Goal: Task Accomplishment & Management: Manage account settings

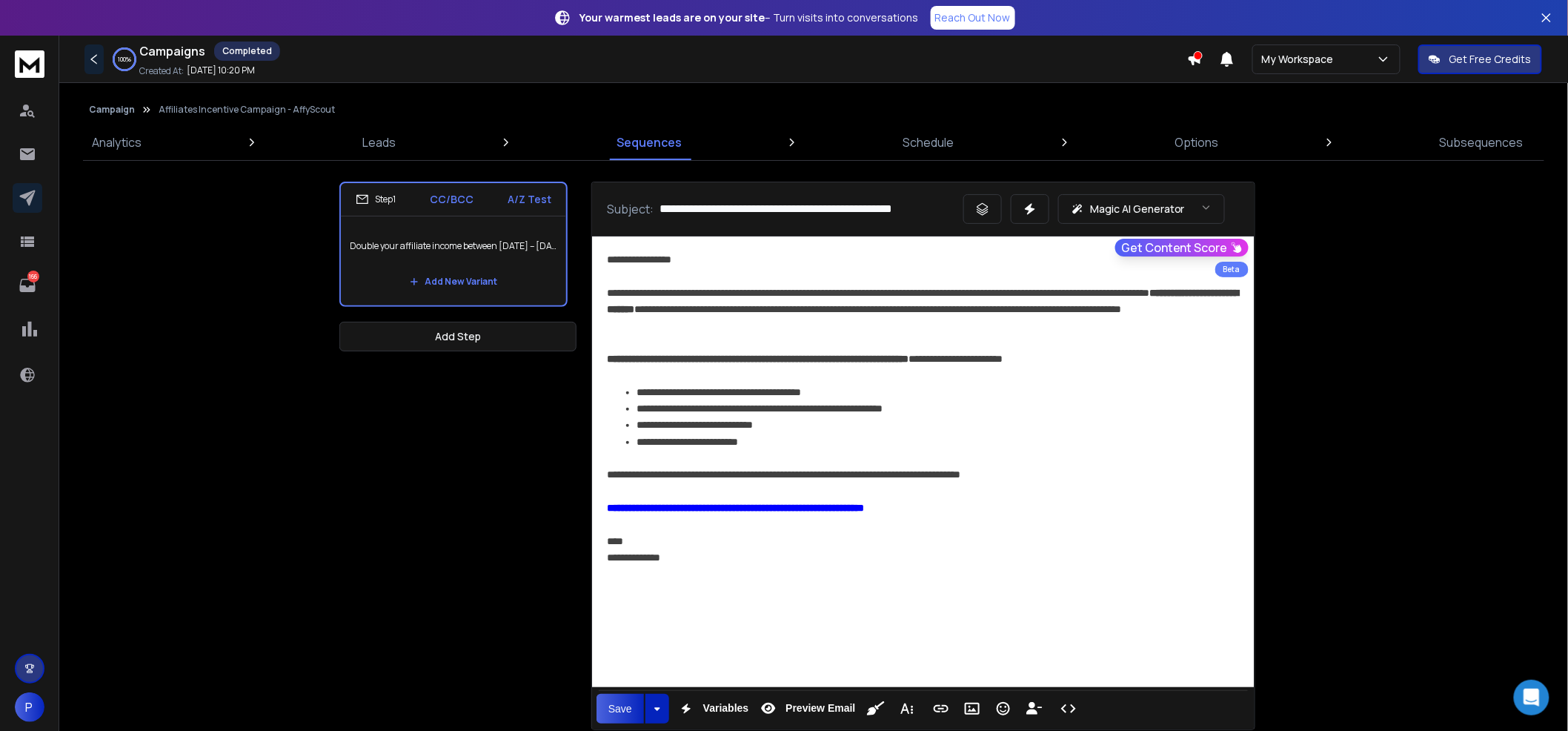
click at [97, 62] on icon at bounding box center [94, 59] width 13 height 13
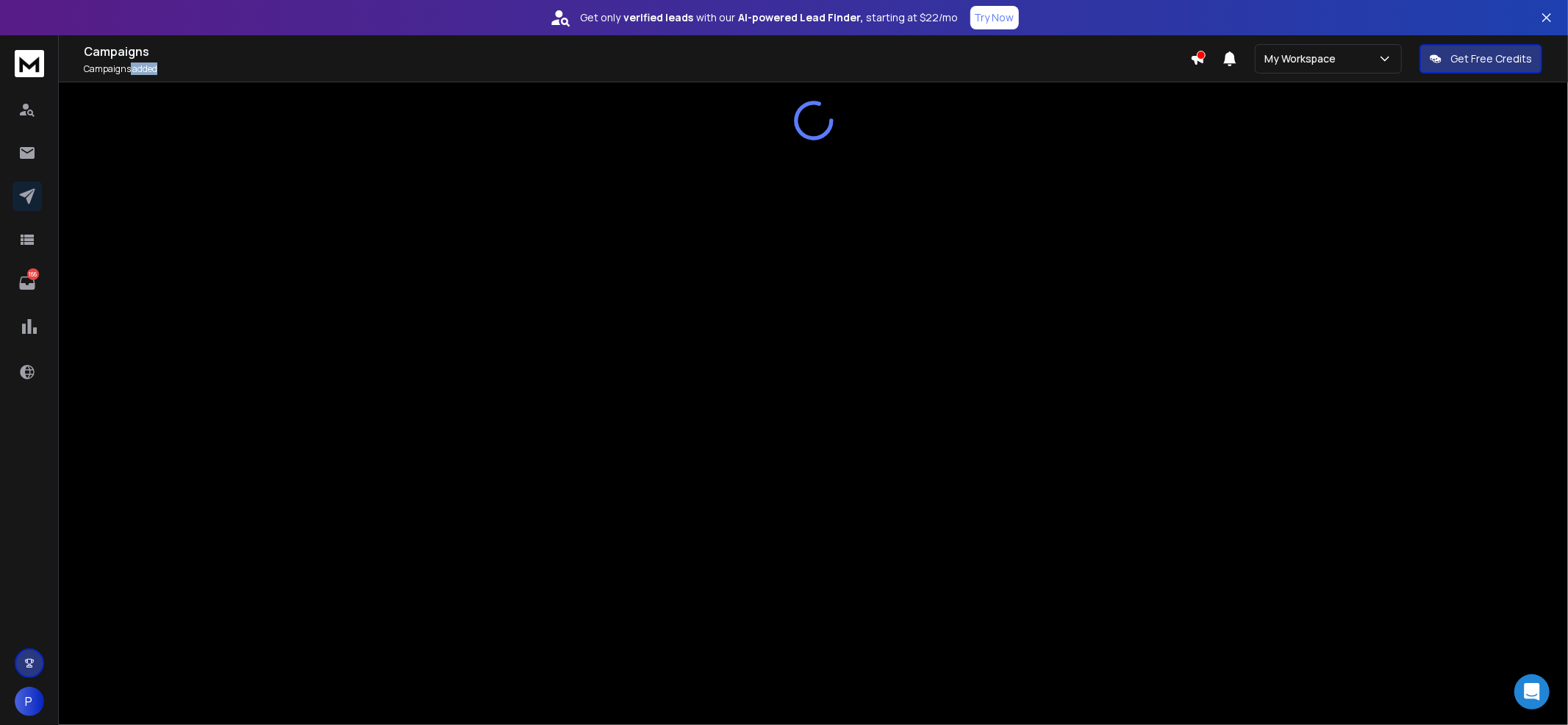
drag, startPoint x: 143, startPoint y: 69, endPoint x: 168, endPoint y: 69, distance: 25.0
click at [168, 69] on p "Campaigns added" at bounding box center [637, 69] width 1106 height 12
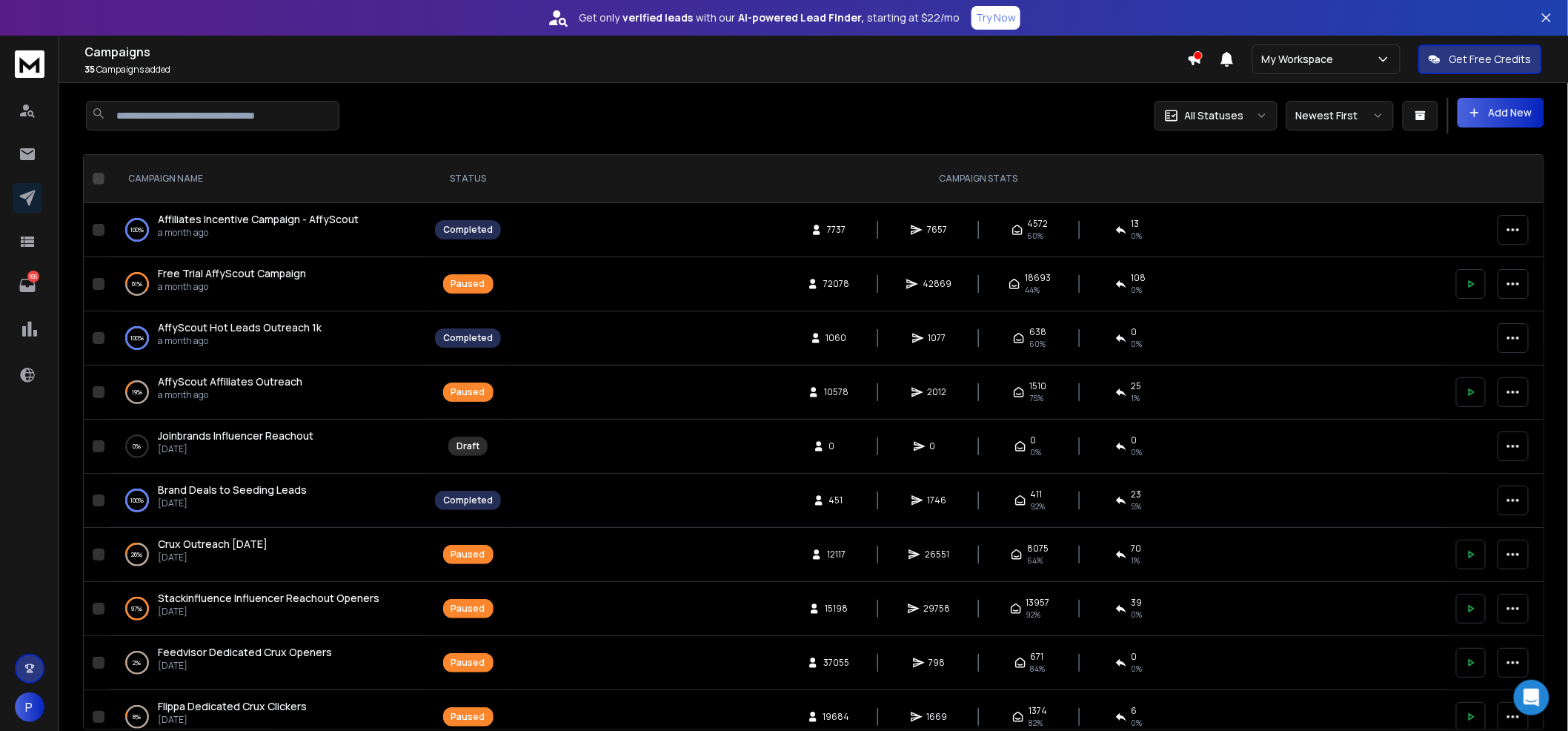
click at [304, 232] on p "a month ago" at bounding box center [258, 232] width 201 height 12
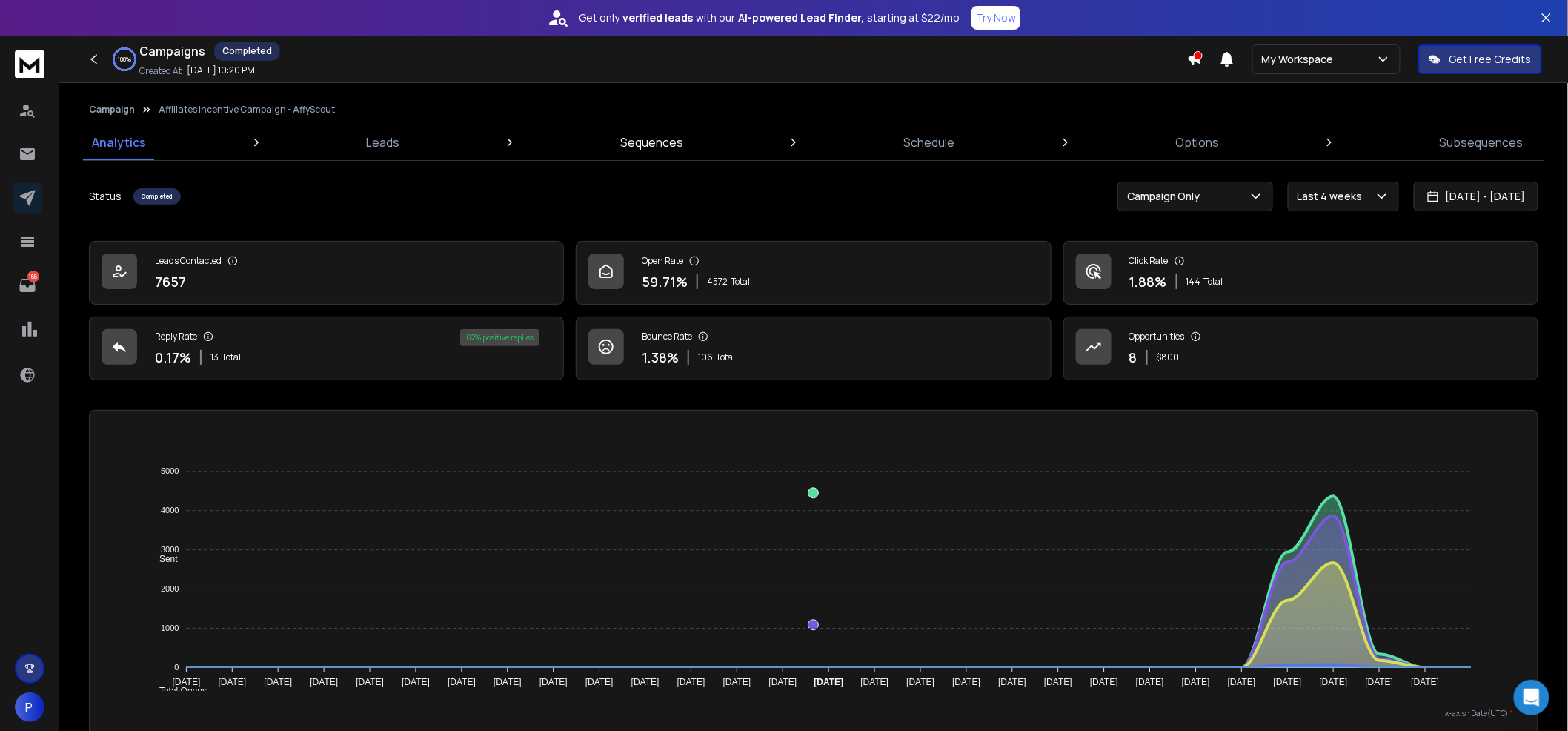
click at [650, 150] on p "Sequences" at bounding box center [651, 142] width 63 height 18
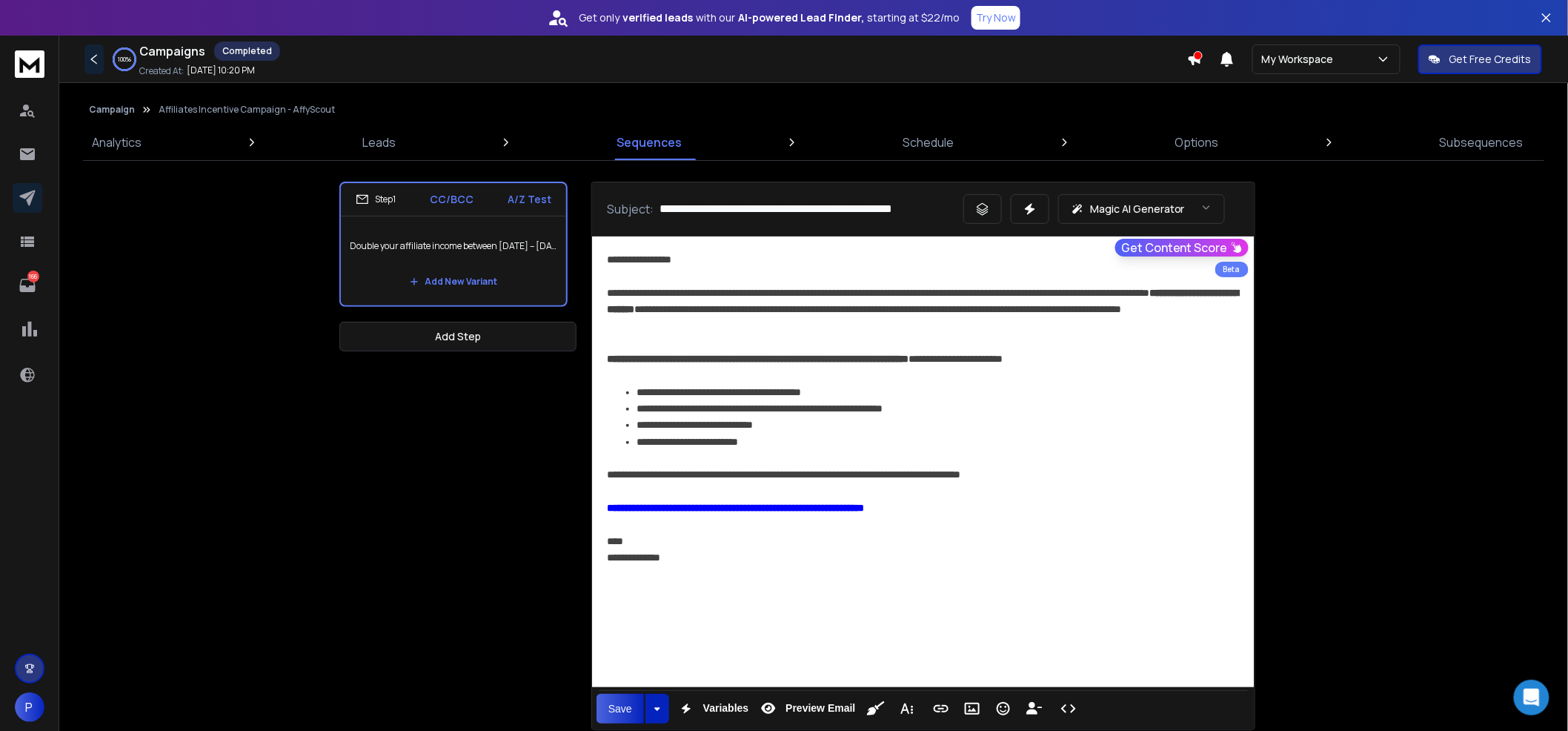
click at [95, 62] on icon at bounding box center [93, 59] width 6 height 9
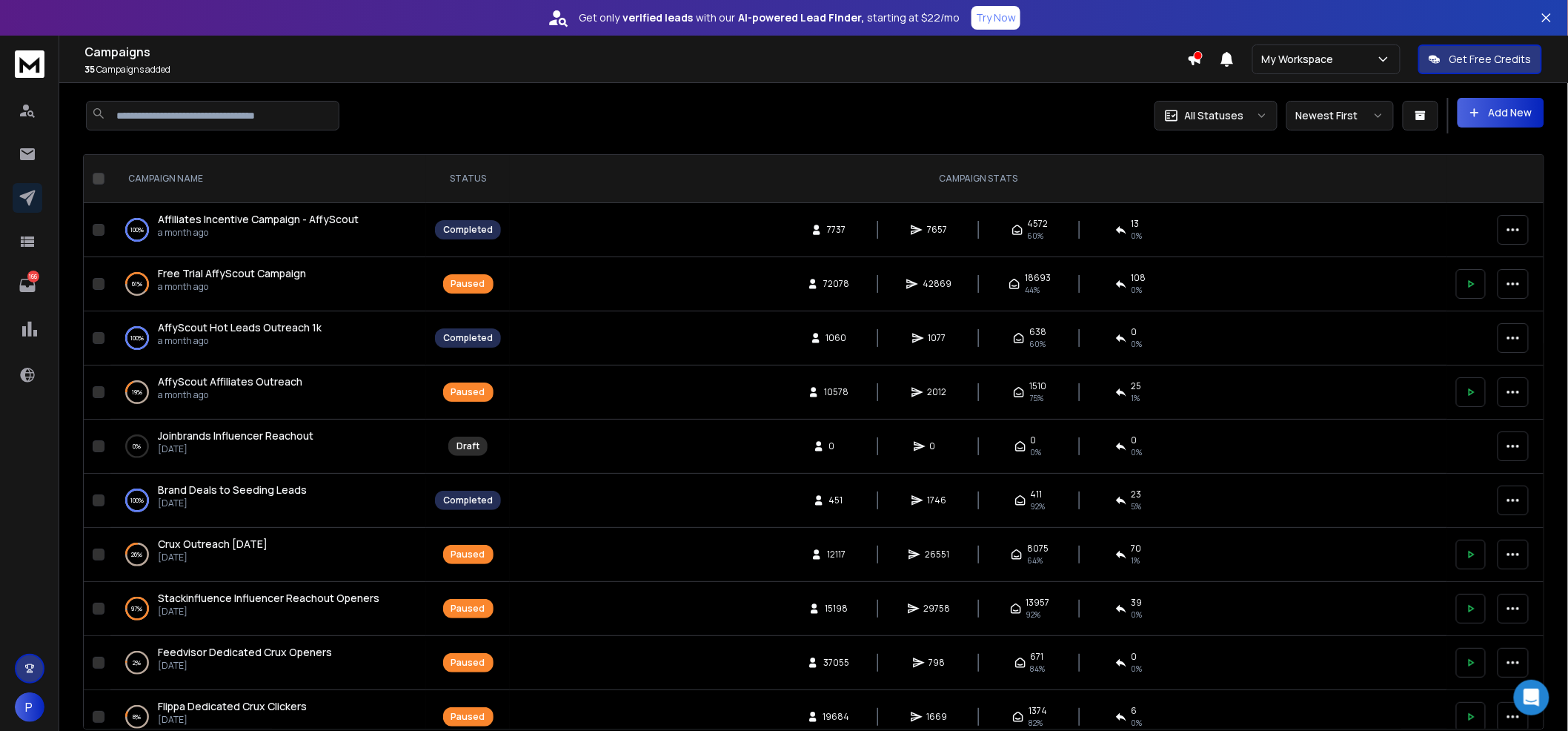
click at [614, 138] on div "Campaigns 35 Campaigns Added All Statuses Newest First Add New CAMPAIGN NAME ST…" at bounding box center [814, 463] width 1462 height 731
